Goal: Task Accomplishment & Management: Manage account settings

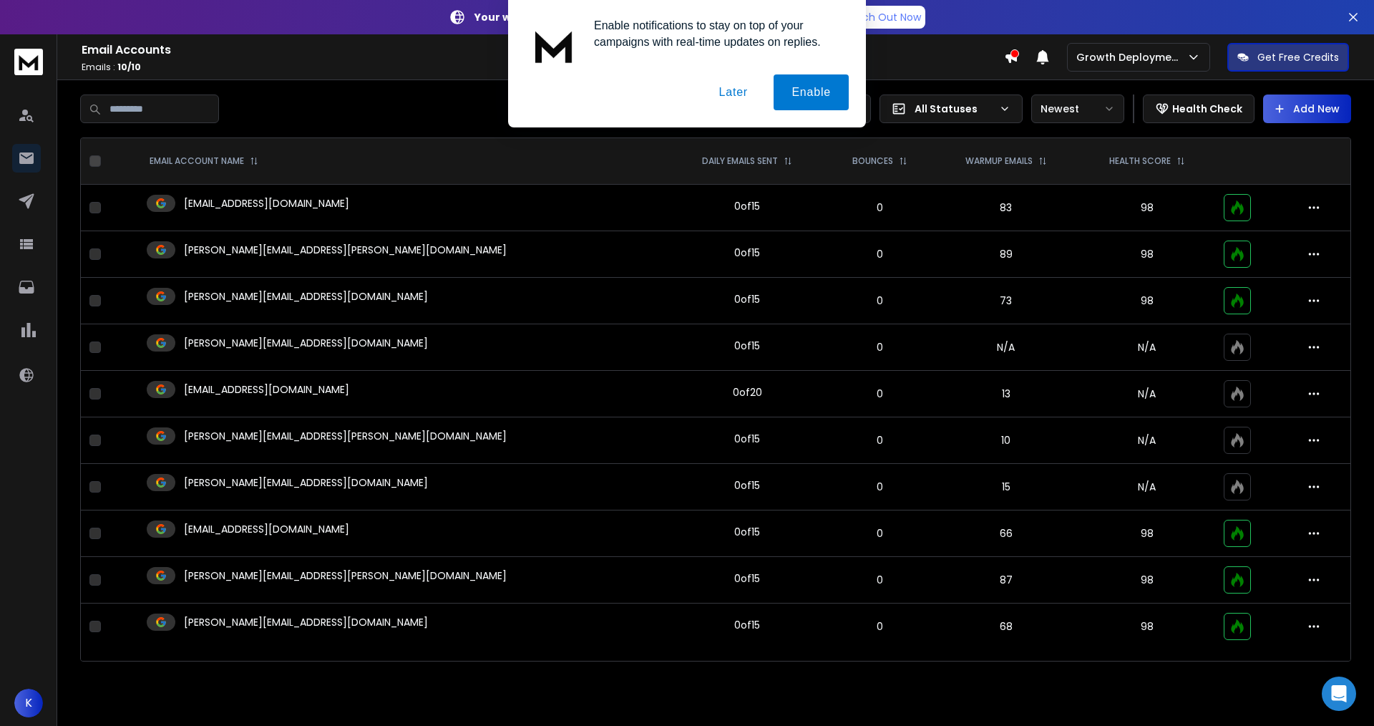
click at [745, 90] on button "Later" at bounding box center [733, 92] width 64 height 36
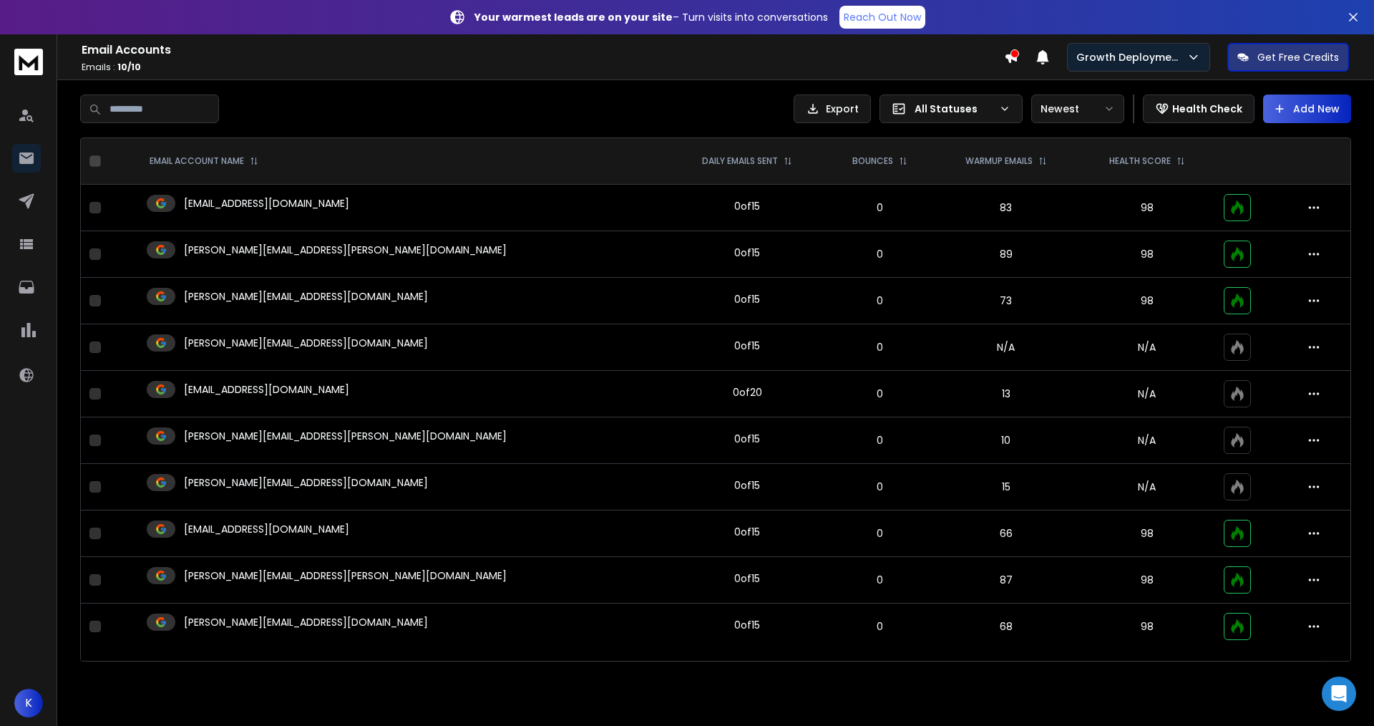
click at [1189, 52] on icon "button" at bounding box center [1193, 57] width 14 height 14
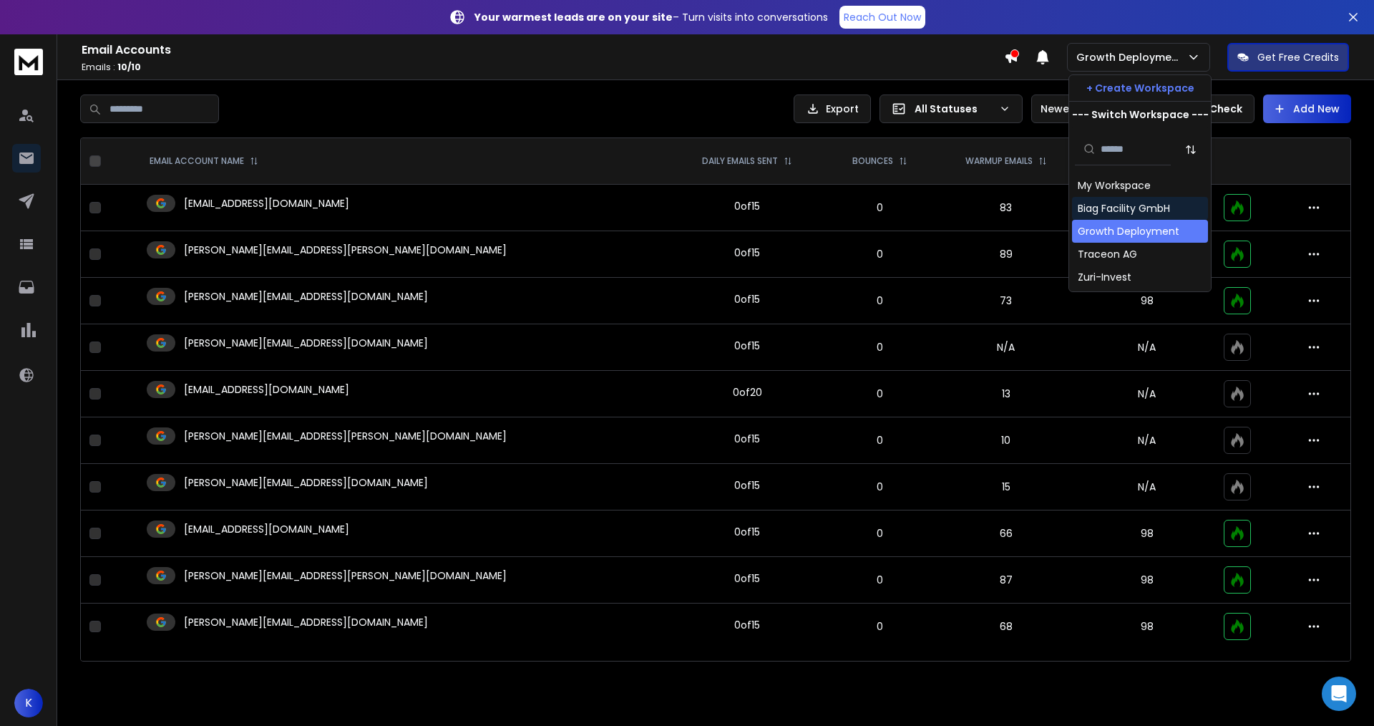
click at [1137, 208] on div "Biag Facility GmbH" at bounding box center [1124, 208] width 92 height 14
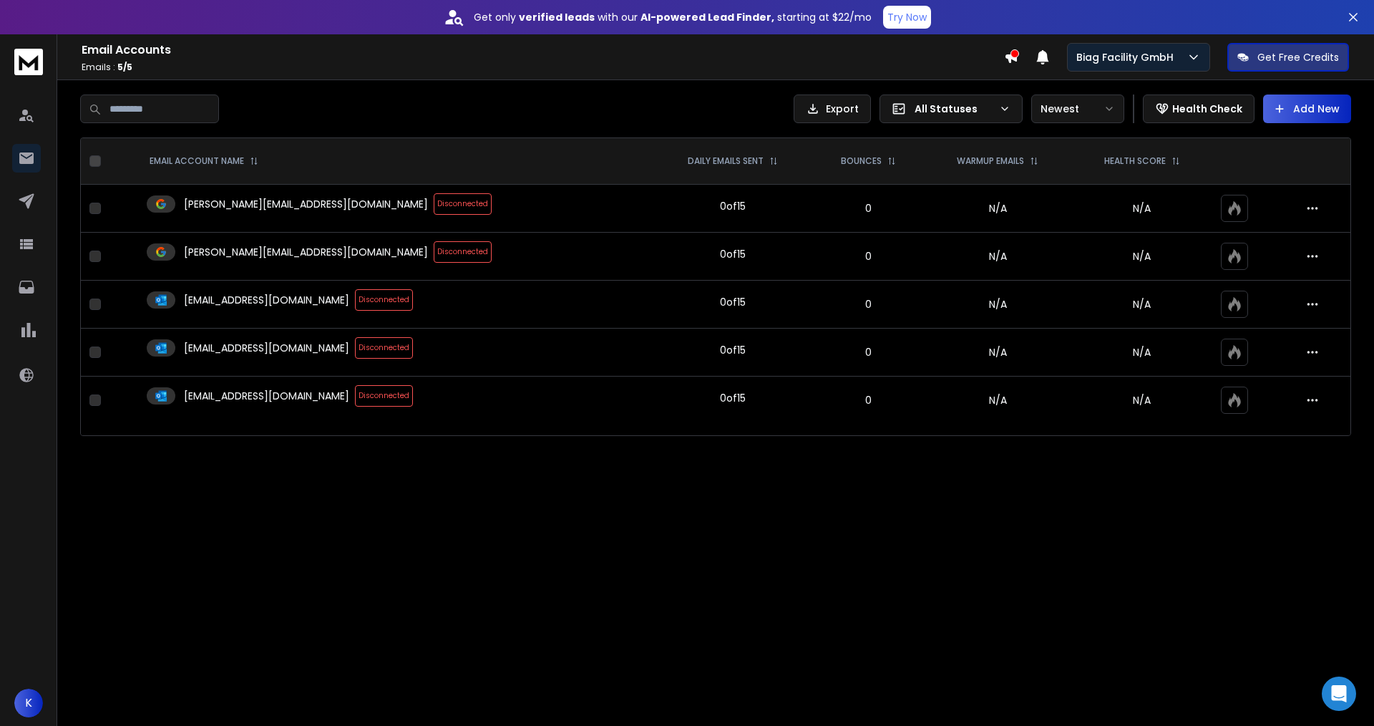
click at [1098, 48] on button "Biag Facility GmbH" at bounding box center [1138, 57] width 143 height 29
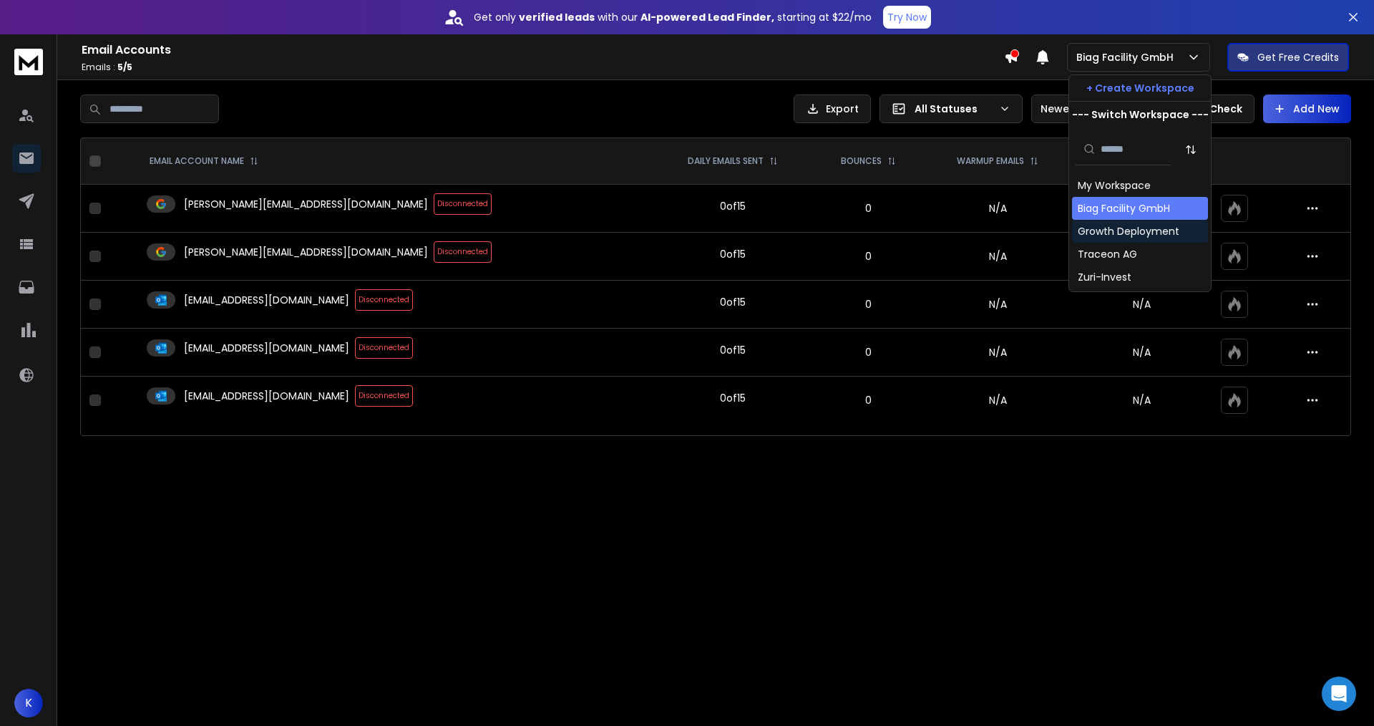
click at [1142, 228] on div "Growth Deployment" at bounding box center [1129, 231] width 102 height 14
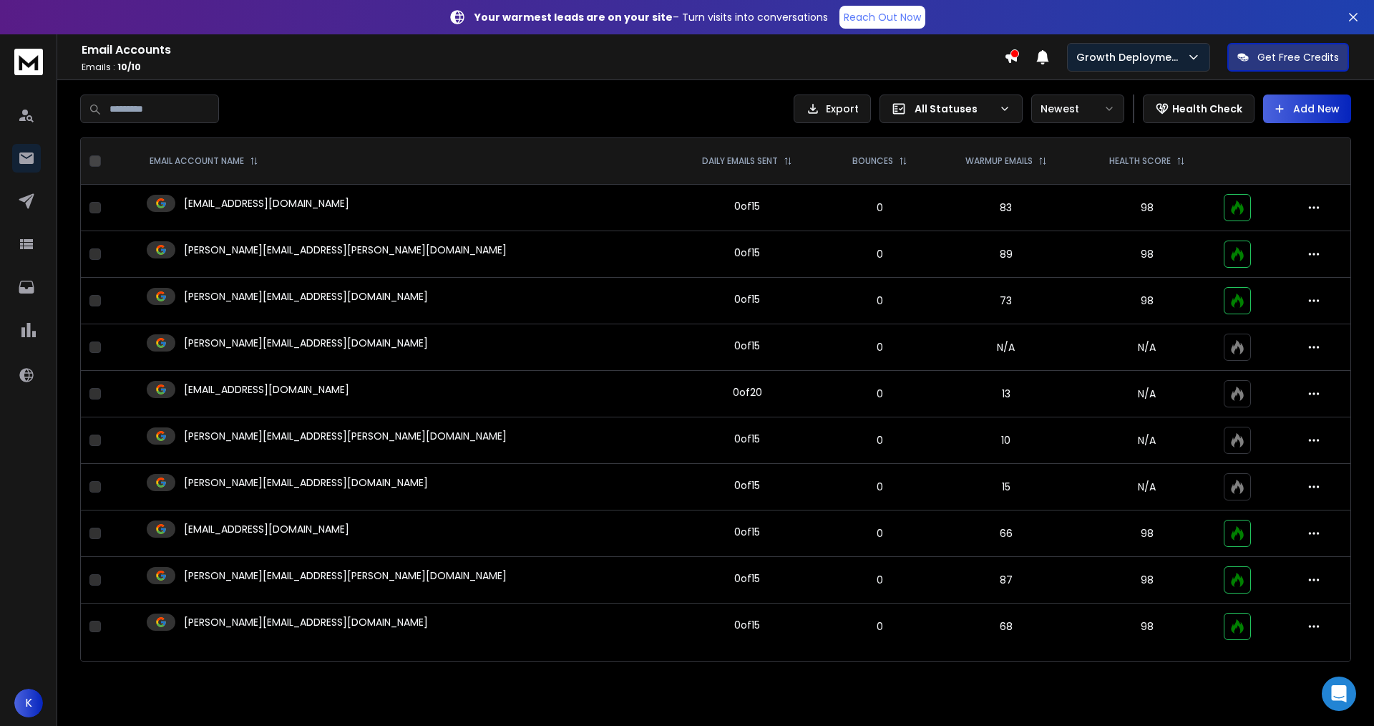
click at [1199, 52] on icon "button" at bounding box center [1193, 57] width 14 height 14
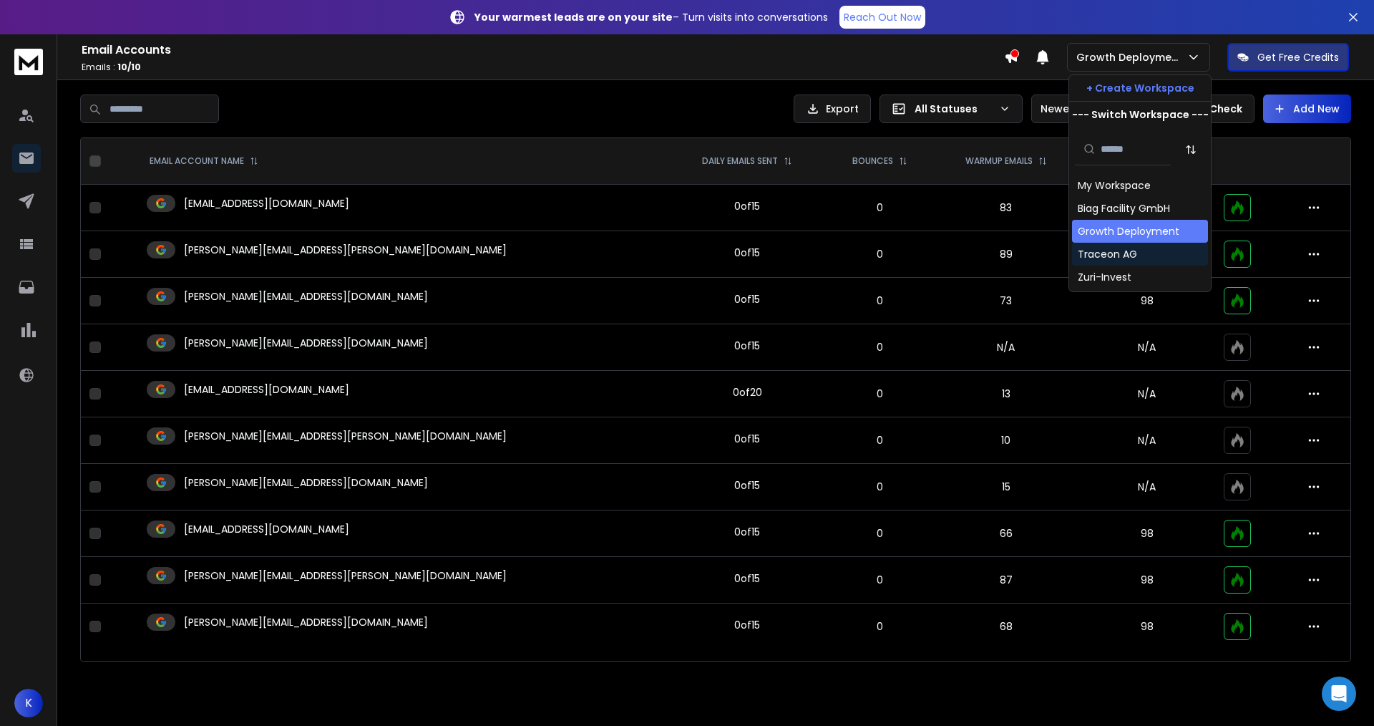
click at [1129, 255] on div "Traceon AG" at bounding box center [1107, 254] width 59 height 14
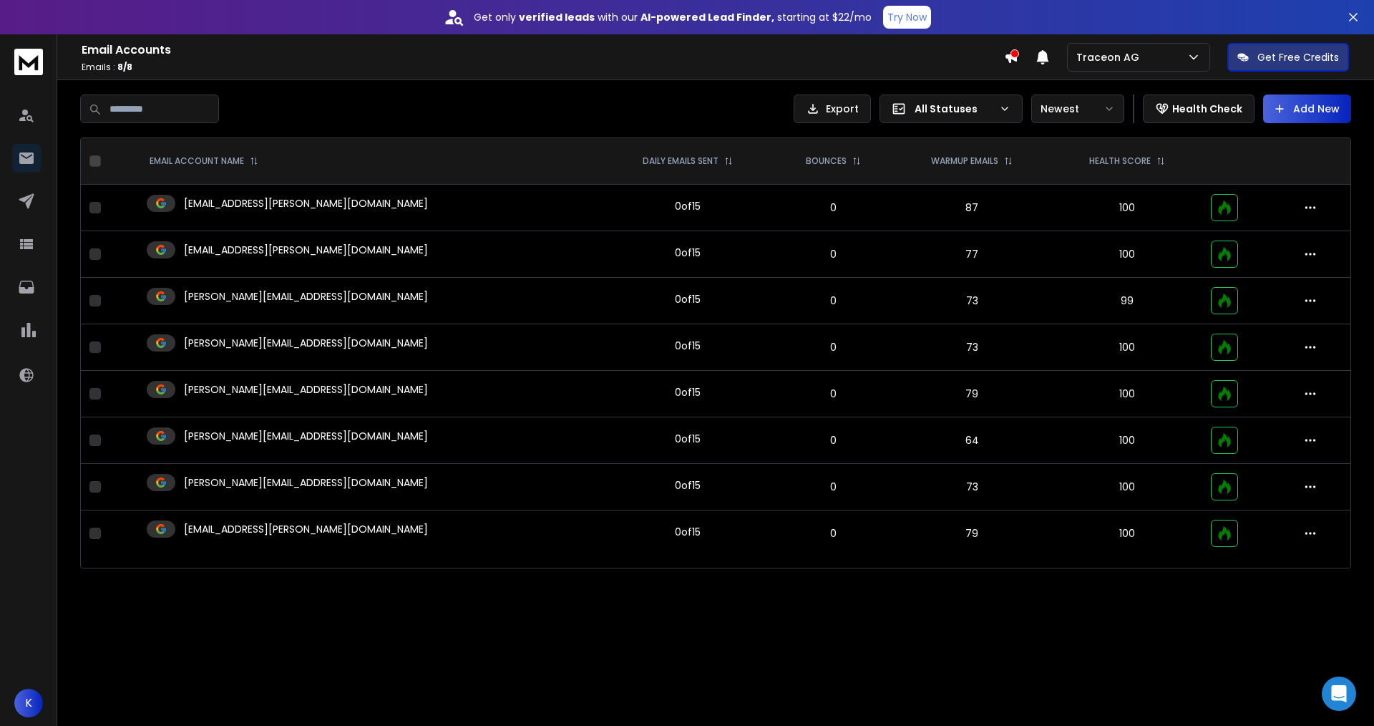
click at [1162, 52] on div "Traceon AG" at bounding box center [1138, 57] width 125 height 14
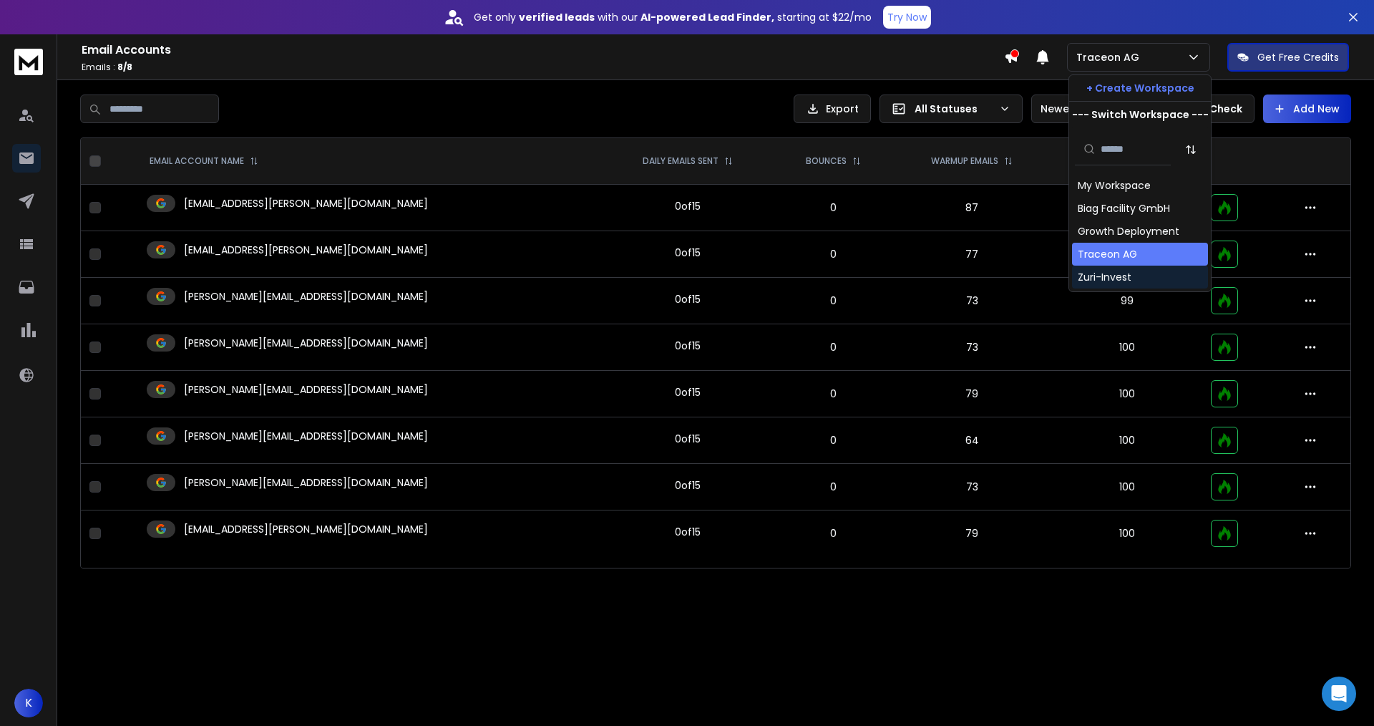
click at [1138, 272] on div "Zuri-Invest" at bounding box center [1140, 276] width 136 height 23
